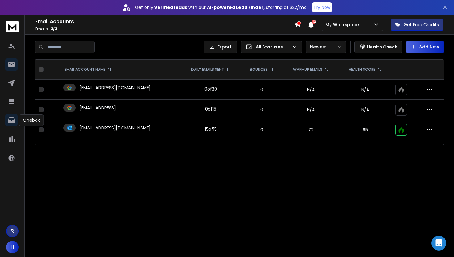
click at [12, 120] on icon at bounding box center [11, 120] width 7 height 7
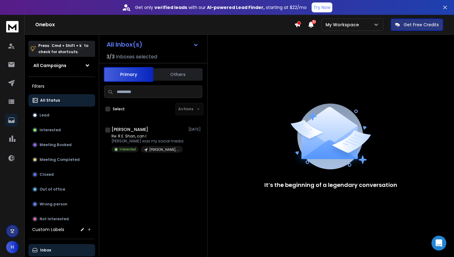
click at [168, 75] on button "Others" at bounding box center [177, 75] width 49 height 14
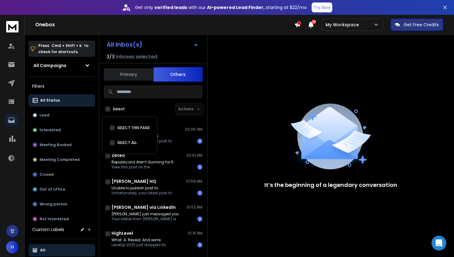
click at [109, 109] on button "SELECT THIS PAGE" at bounding box center [107, 109] width 5 height 5
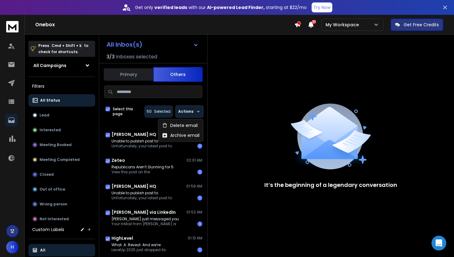
click at [194, 112] on button "Actions" at bounding box center [190, 111] width 28 height 12
click at [126, 120] on div "Select this page" at bounding box center [121, 111] width 33 height 17
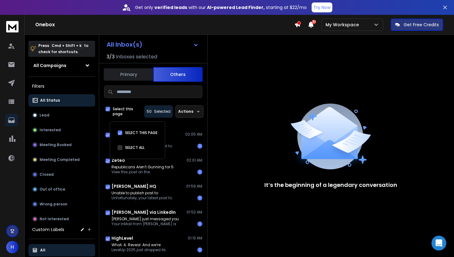
click at [107, 111] on button "SELECT THIS PAGE" at bounding box center [107, 109] width 5 height 5
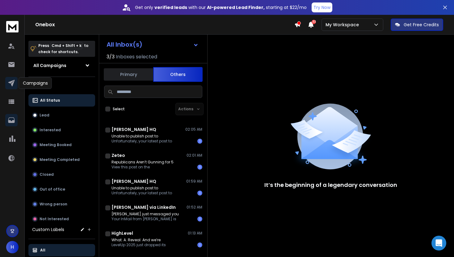
click at [13, 86] on icon at bounding box center [11, 82] width 7 height 7
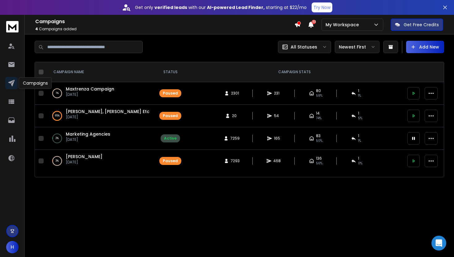
click at [13, 74] on div at bounding box center [12, 103] width 14 height 127
click at [10, 66] on icon at bounding box center [11, 64] width 6 height 5
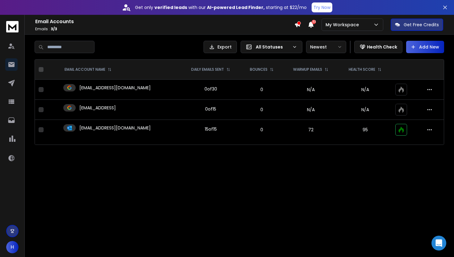
click at [40, 87] on td at bounding box center [47, 90] width 25 height 20
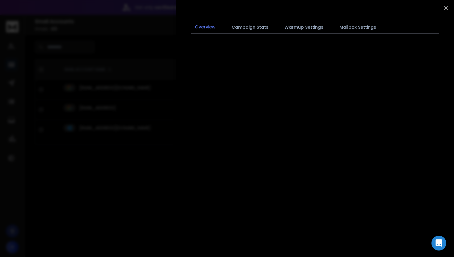
click at [40, 103] on div at bounding box center [227, 128] width 454 height 257
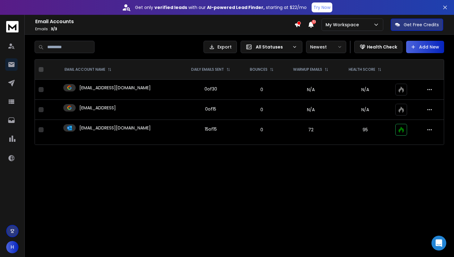
click at [42, 87] on button "button" at bounding box center [41, 89] width 5 height 5
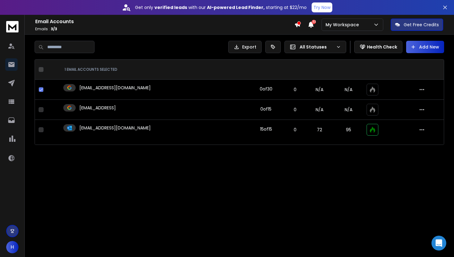
click at [41, 108] on button "button" at bounding box center [41, 109] width 5 height 5
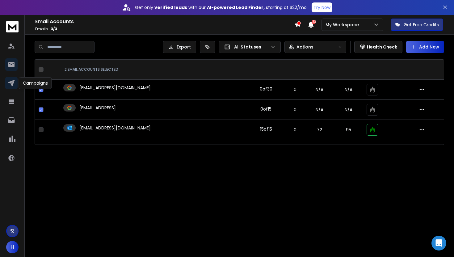
click at [15, 79] on link at bounding box center [11, 83] width 12 height 12
